Goal: Navigation & Orientation: Find specific page/section

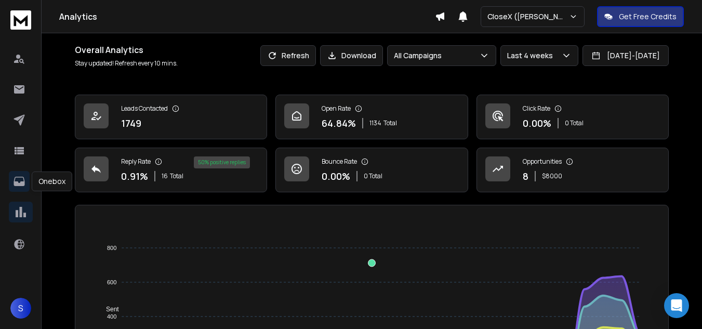
click at [22, 183] on icon at bounding box center [19, 181] width 11 height 9
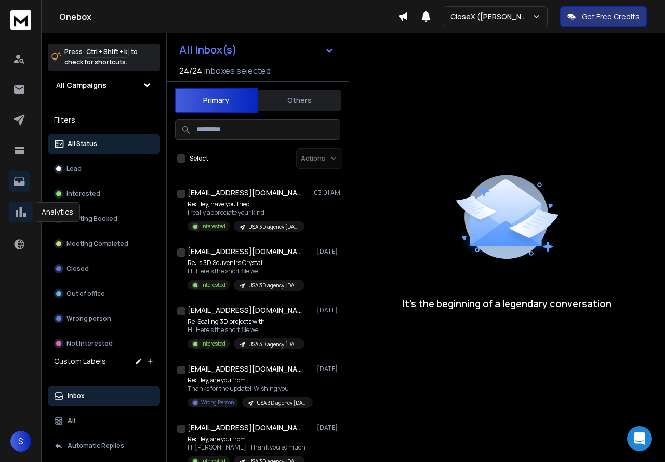
click at [19, 205] on icon at bounding box center [21, 212] width 16 height 16
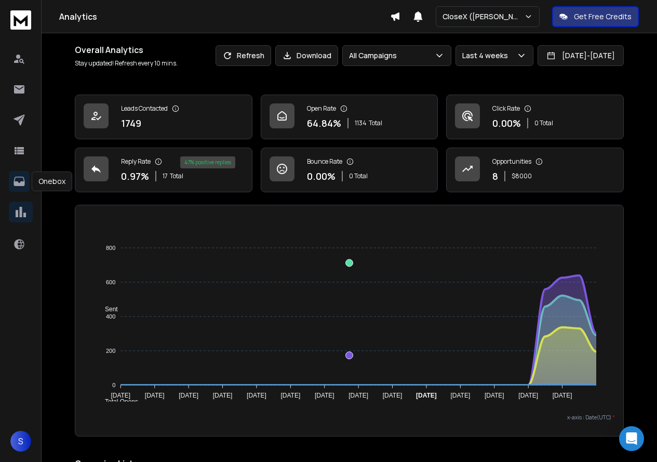
click at [23, 178] on icon at bounding box center [19, 181] width 12 height 12
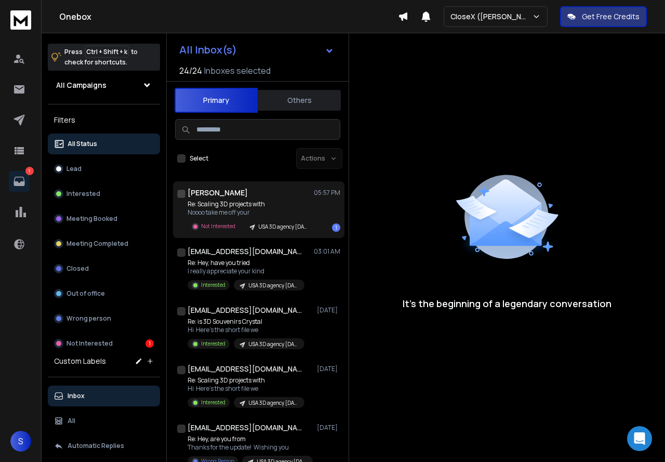
click at [259, 207] on p "Re: Scaling 3D projects with" at bounding box center [250, 204] width 125 height 8
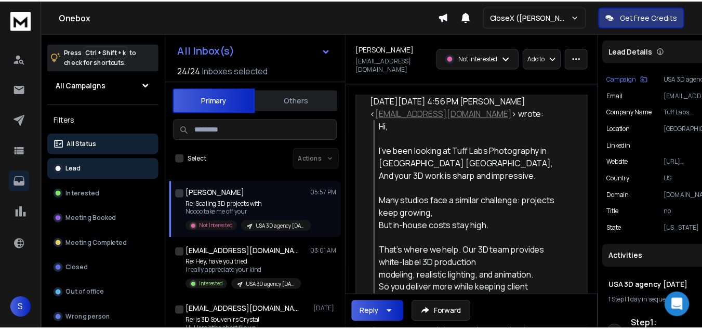
scroll to position [156, 0]
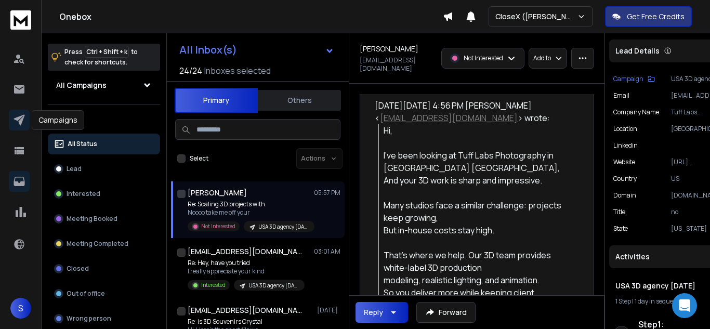
click at [23, 117] on icon at bounding box center [19, 119] width 11 height 11
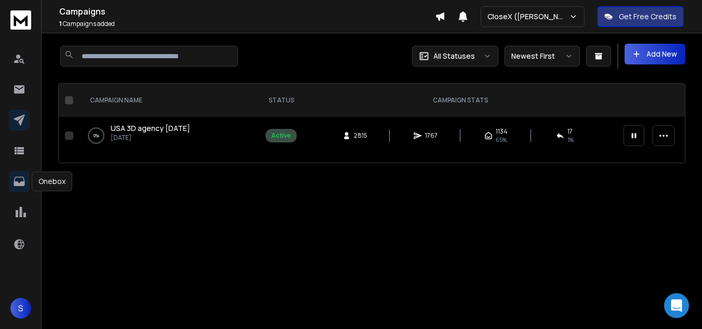
click at [21, 183] on icon at bounding box center [19, 181] width 11 height 9
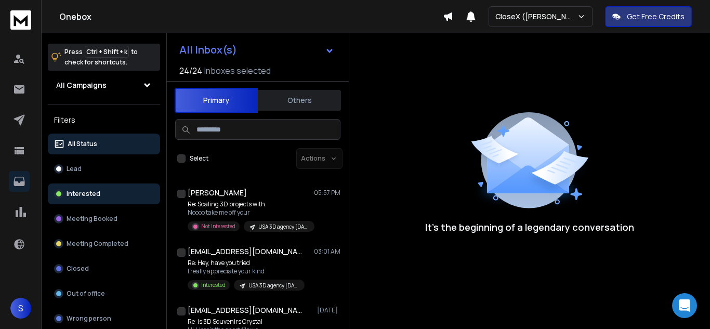
click at [80, 193] on p "Interested" at bounding box center [84, 194] width 34 height 8
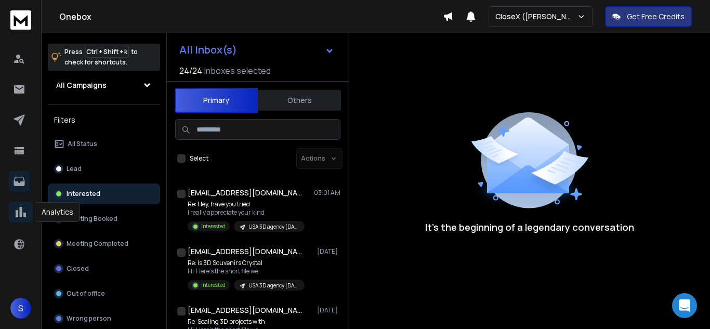
click at [25, 214] on icon at bounding box center [21, 212] width 10 height 10
